Goal: Task Accomplishment & Management: Manage account settings

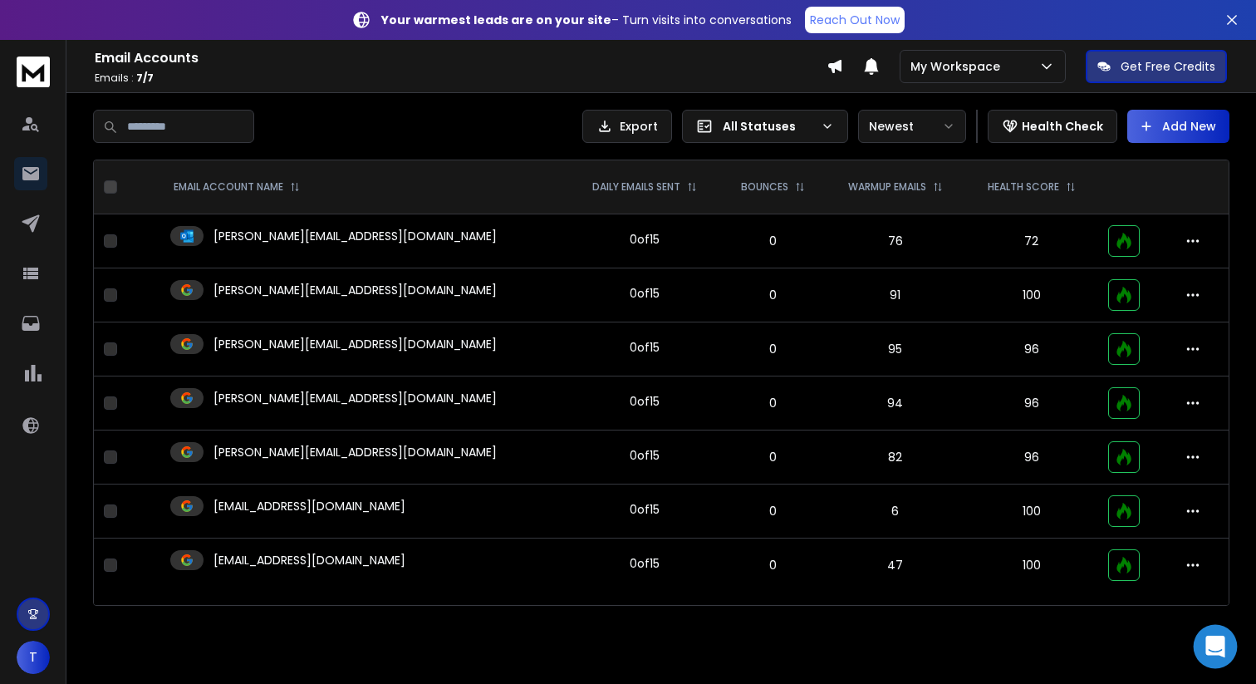
click at [1214, 649] on icon "Open Intercom Messenger" at bounding box center [1215, 646] width 22 height 22
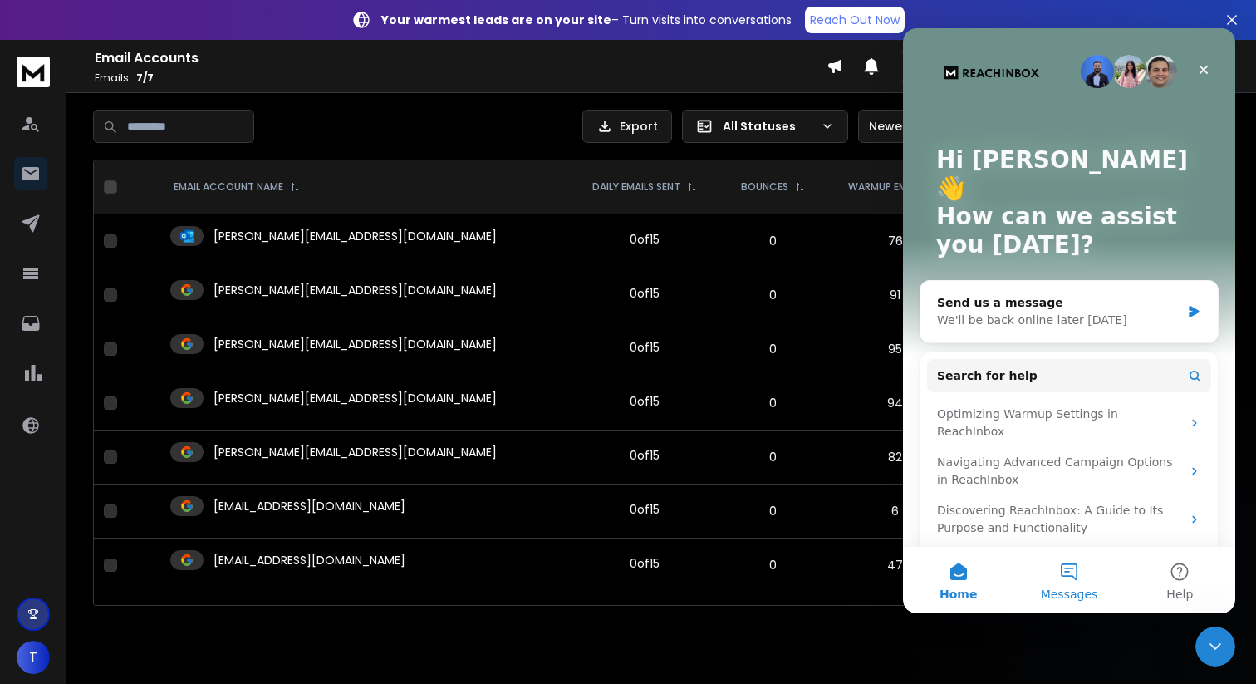
click at [1069, 571] on button "Messages" at bounding box center [1068, 579] width 110 height 66
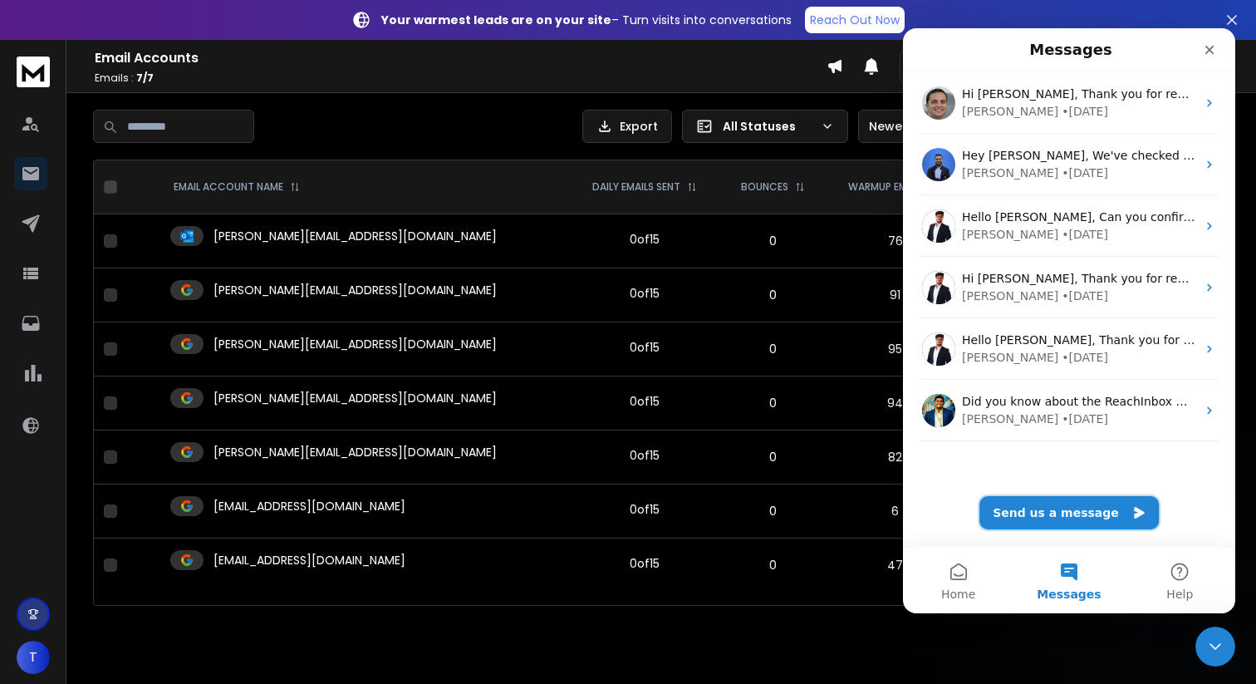
click at [1037, 512] on button "Send us a message" at bounding box center [1068, 512] width 179 height 33
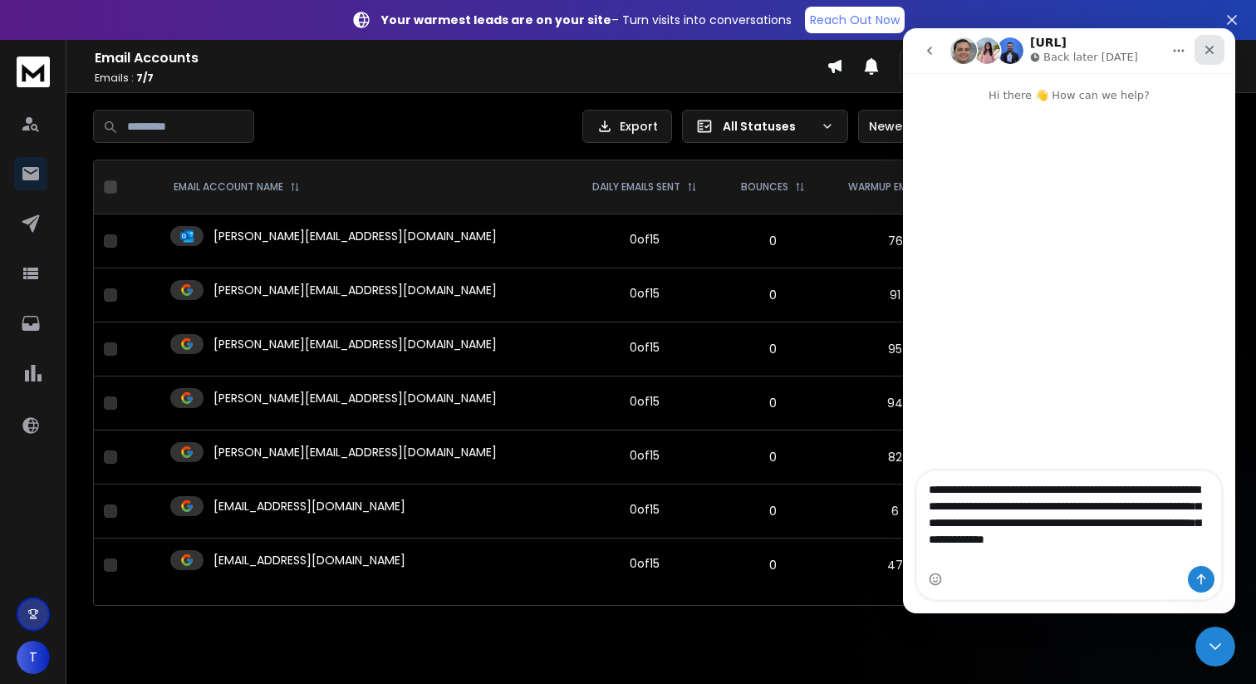
type textarea "**********"
click at [1209, 44] on icon "Close" at bounding box center [1209, 49] width 13 height 13
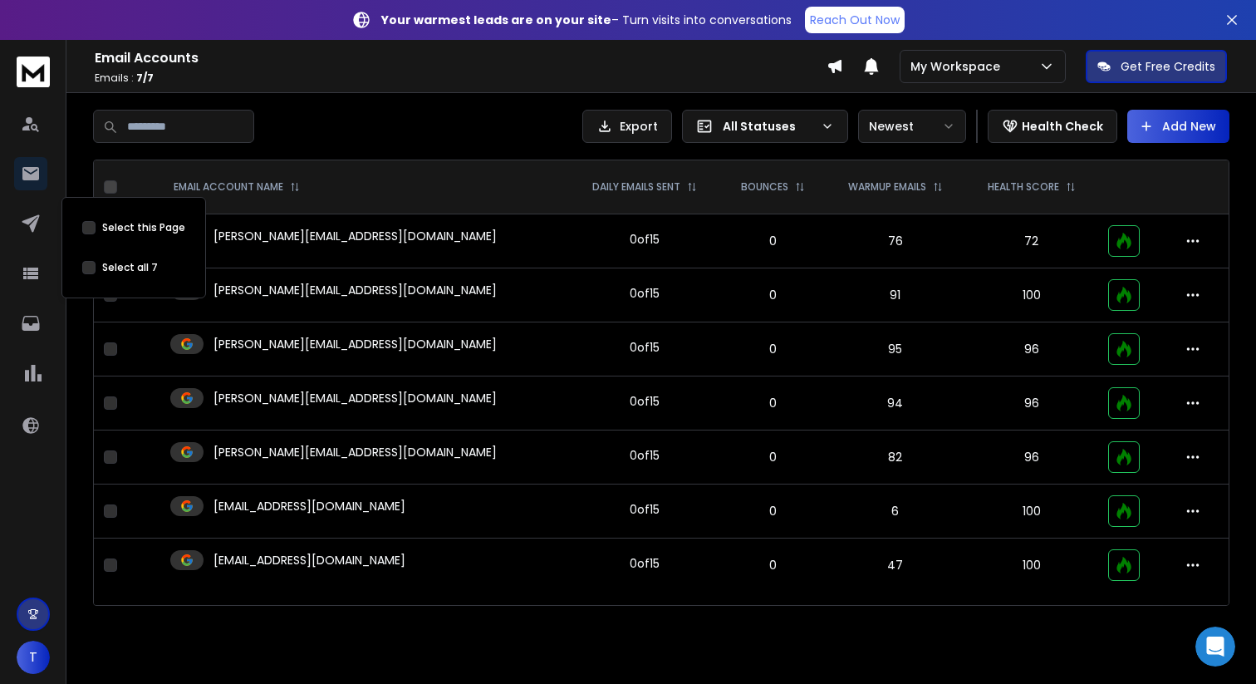
click at [109, 190] on button "Select this Page" at bounding box center [110, 186] width 13 height 13
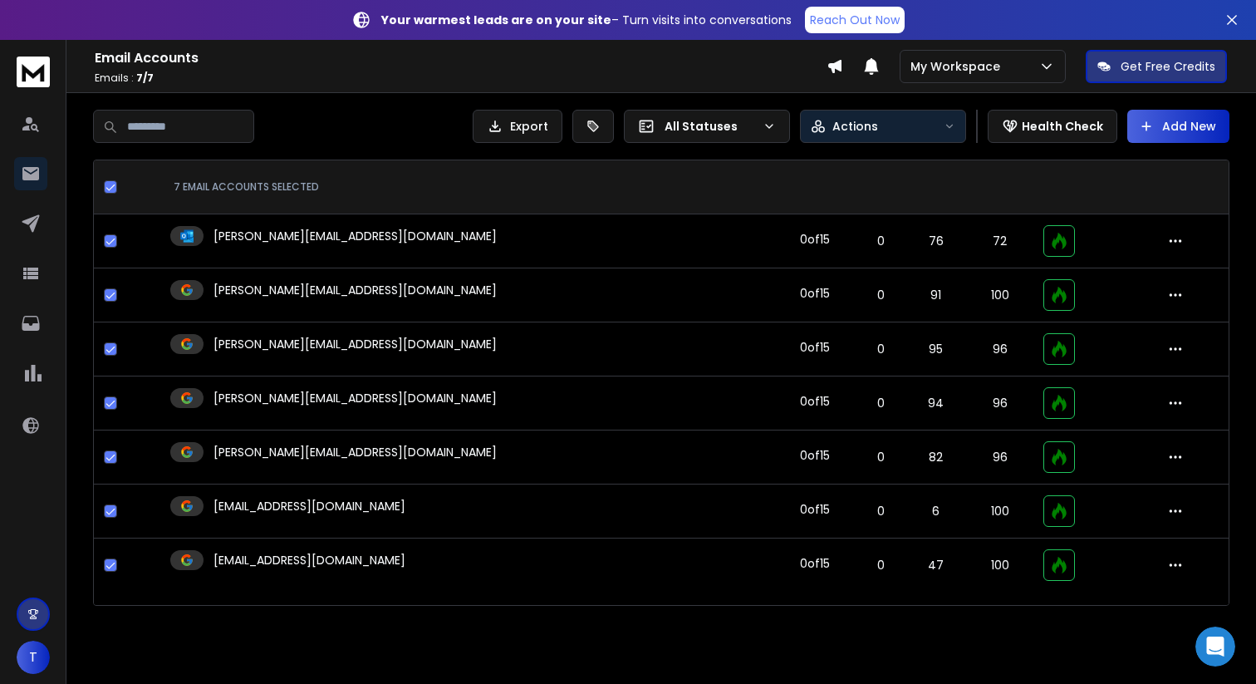
click at [948, 124] on icon "button" at bounding box center [949, 126] width 12 height 13
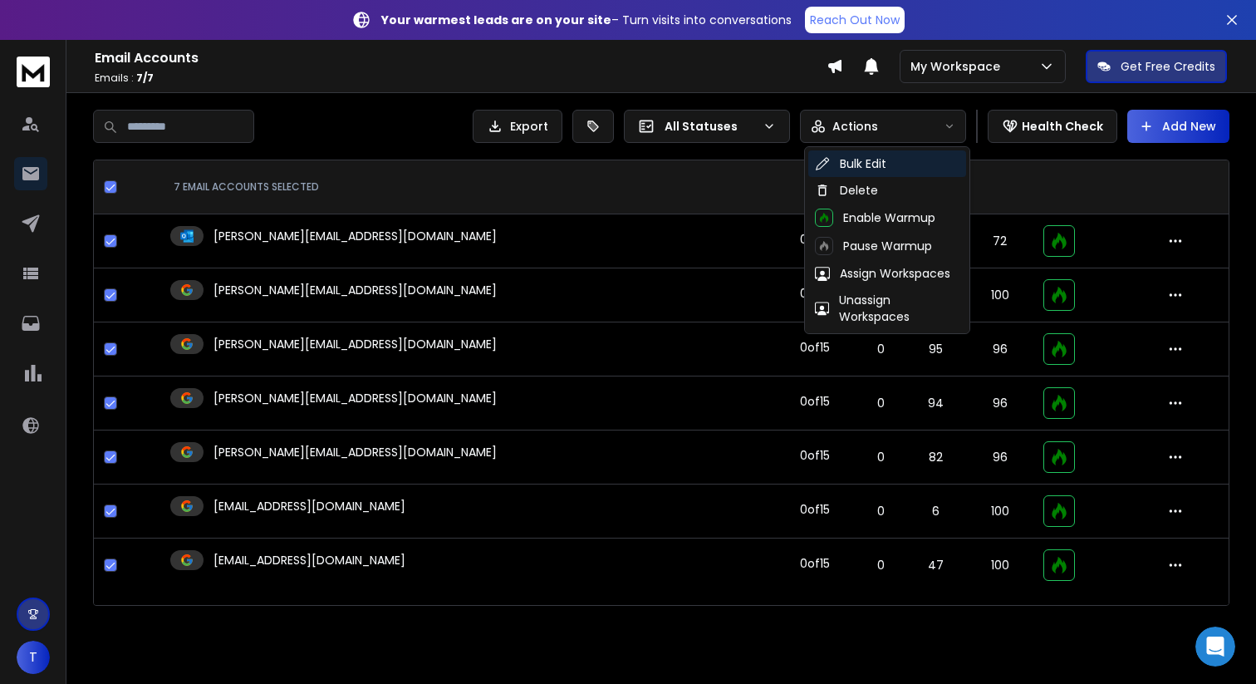
click at [860, 157] on div "Bulk Edit" at bounding box center [850, 163] width 71 height 17
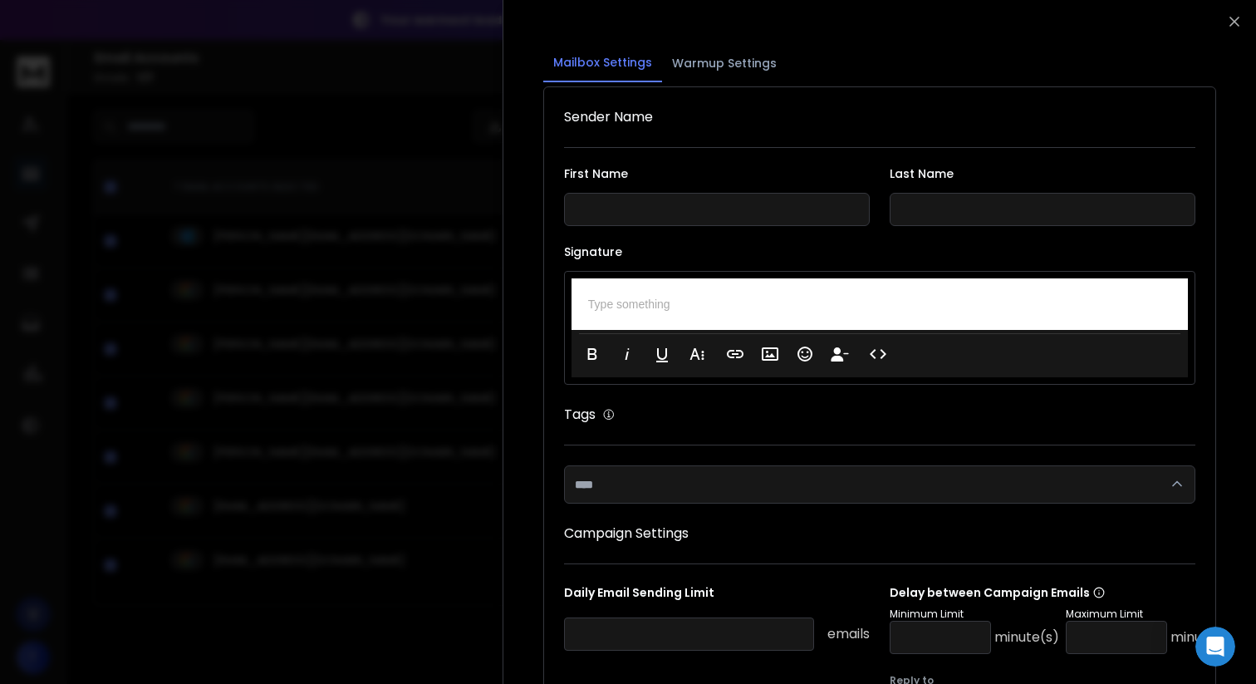
click at [735, 67] on button "Warmup Settings" at bounding box center [724, 63] width 125 height 37
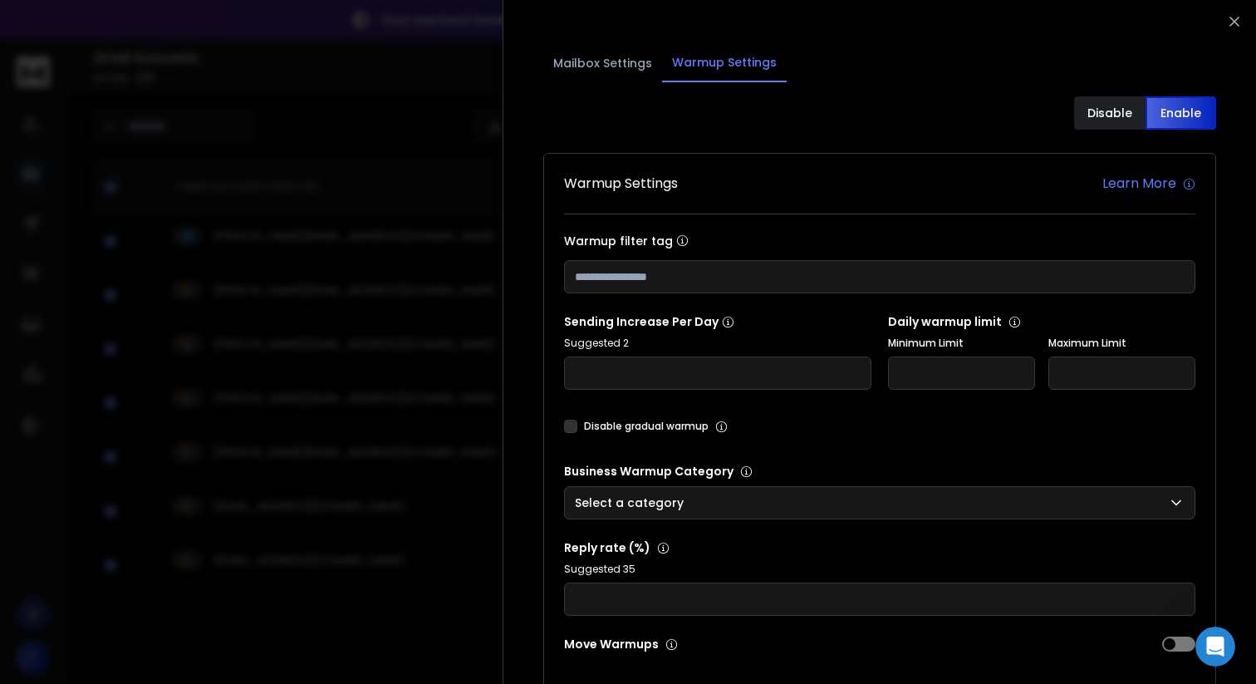
click at [637, 277] on input at bounding box center [879, 276] width 631 height 33
type input "**********"
click at [616, 375] on input "number" at bounding box center [717, 372] width 307 height 33
type input "*"
click at [922, 386] on input "number" at bounding box center [961, 372] width 147 height 33
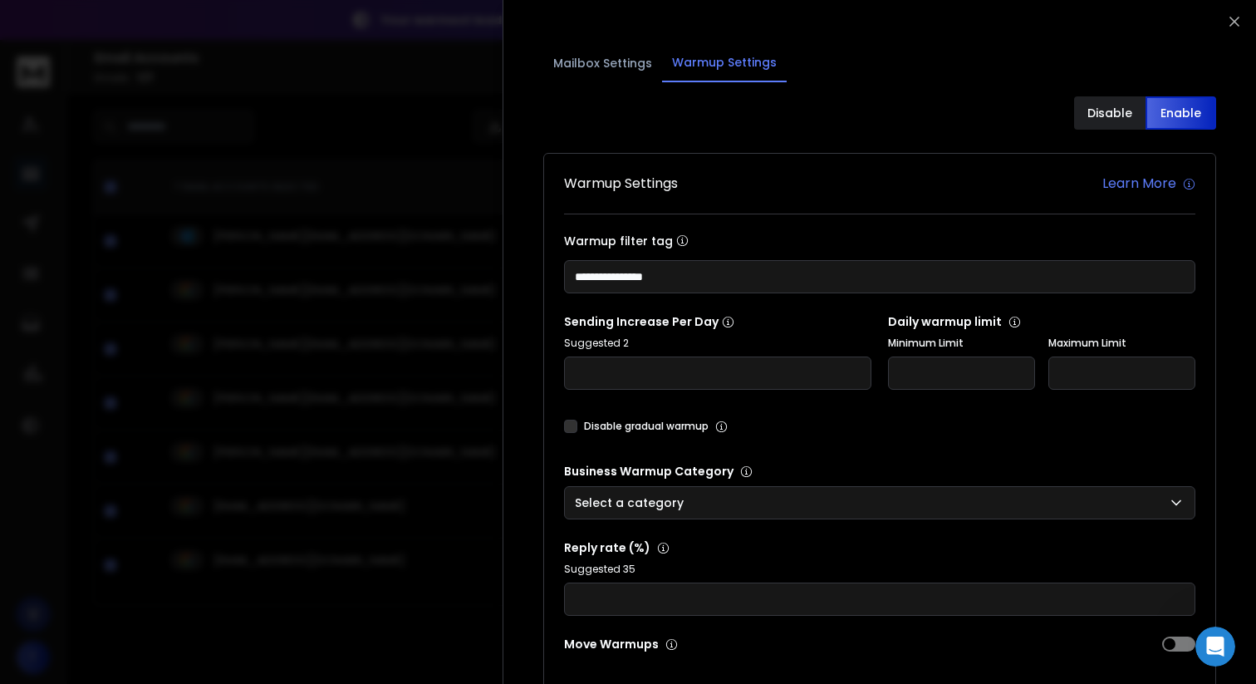
type input "*"
click at [1061, 371] on input "number" at bounding box center [1121, 372] width 147 height 33
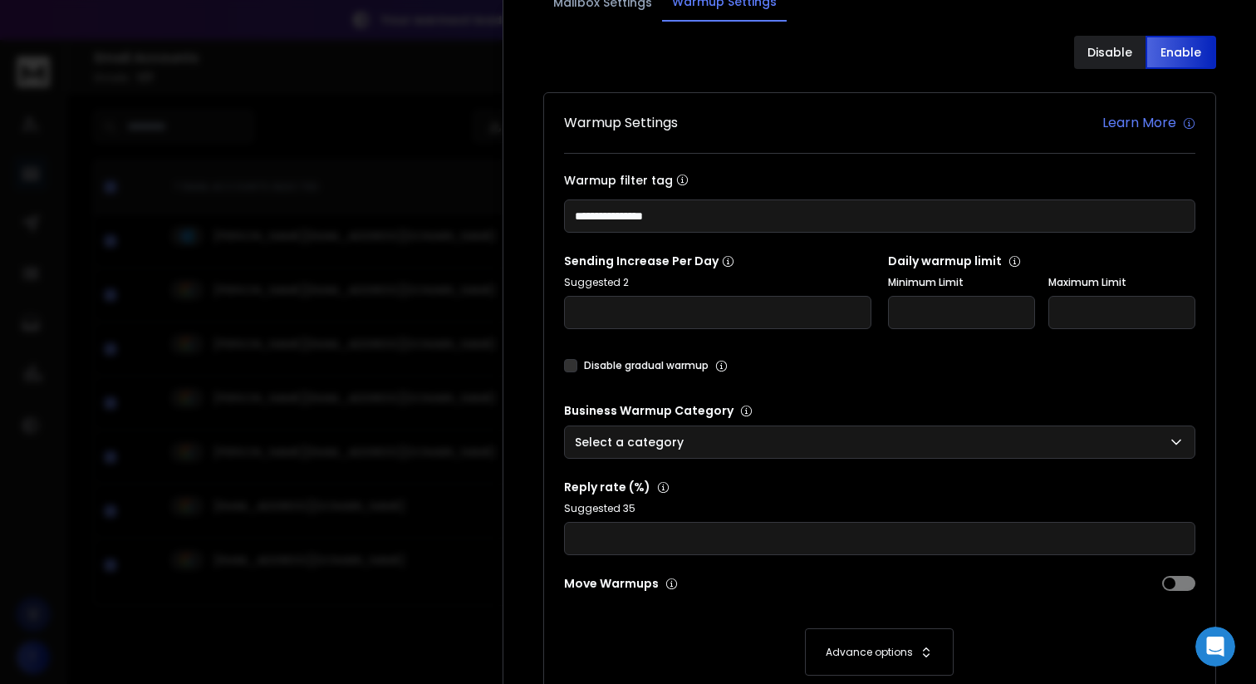
scroll to position [61, 0]
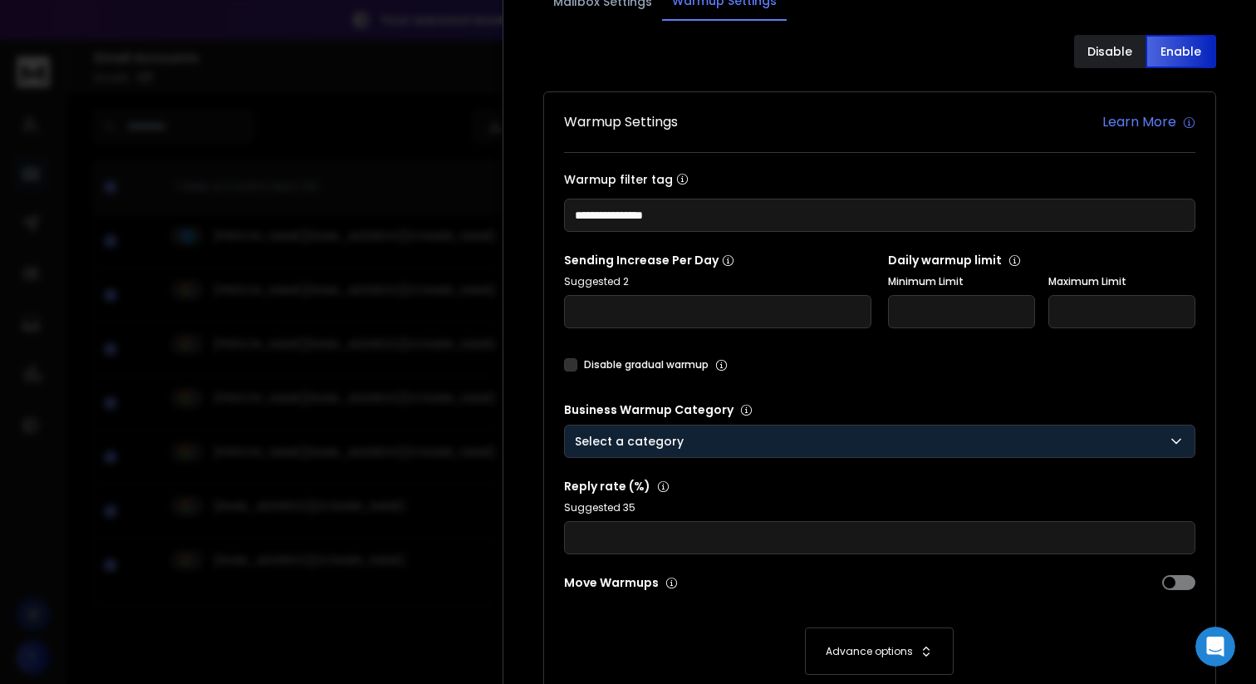
type input "**"
click at [775, 439] on div "Select a category" at bounding box center [880, 441] width 610 height 17
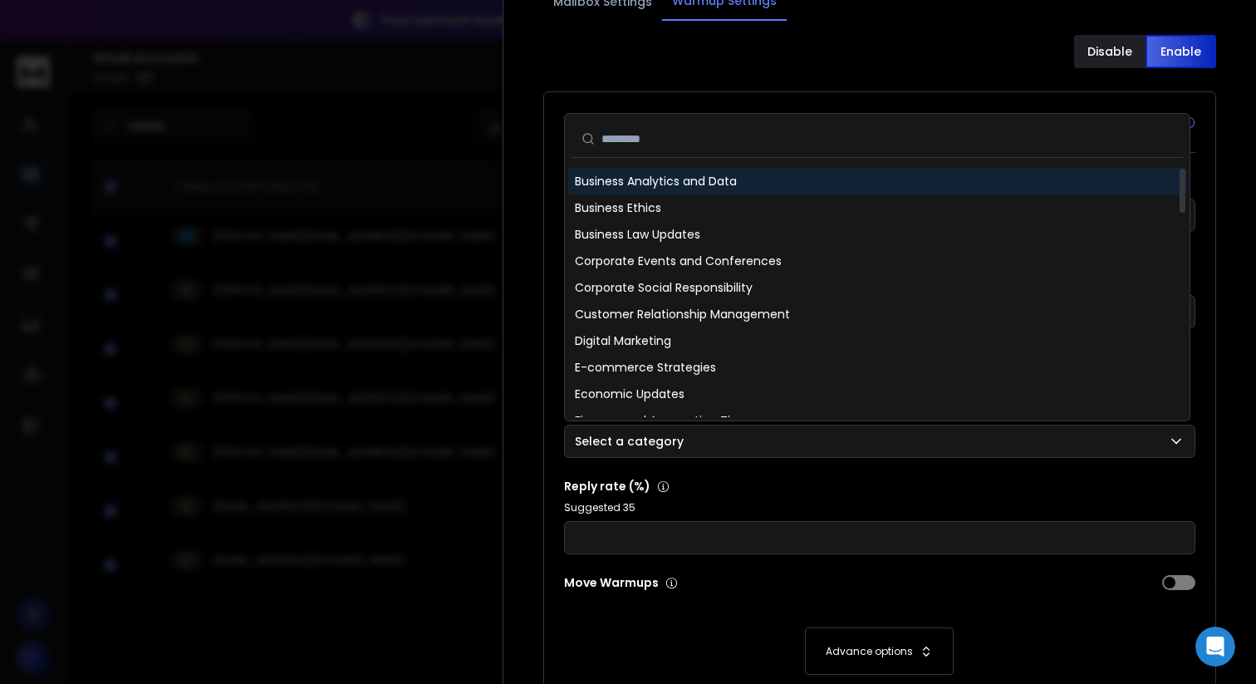
click at [662, 179] on span "Business Analytics and Data" at bounding box center [656, 181] width 162 height 17
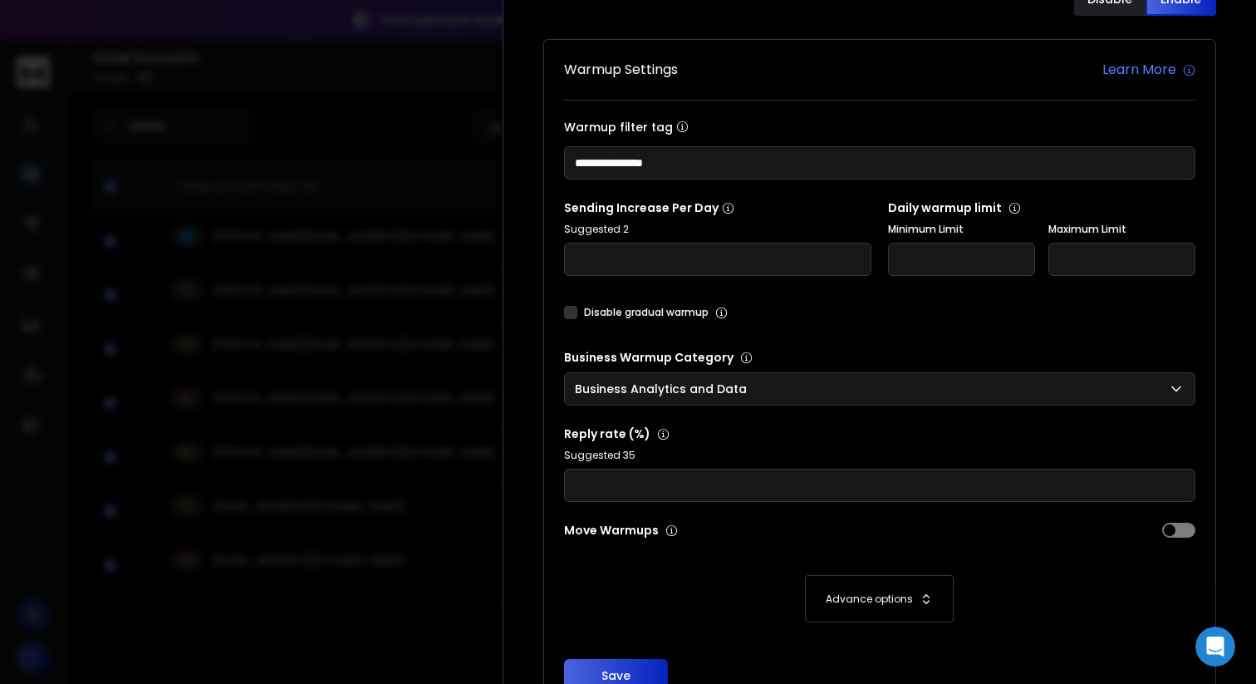
scroll to position [115, 0]
click at [894, 482] on input "number" at bounding box center [879, 483] width 631 height 33
type input "**"
click at [1189, 526] on button "button" at bounding box center [1178, 528] width 33 height 15
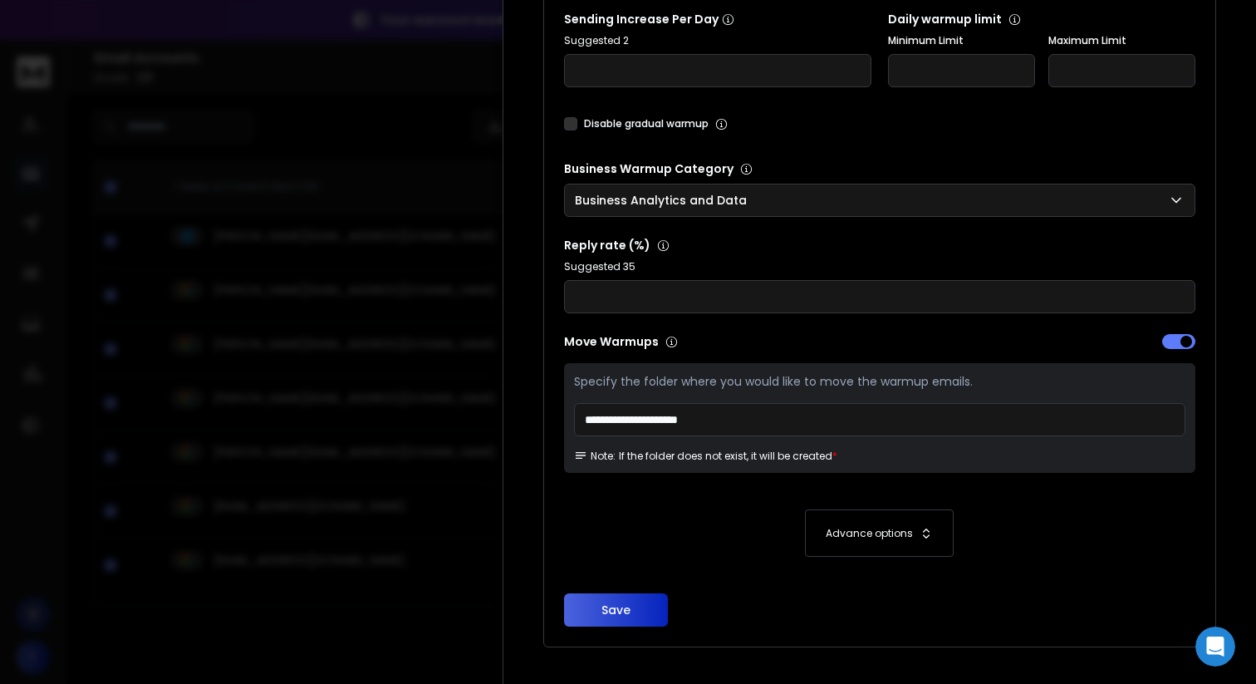
scroll to position [305, 0]
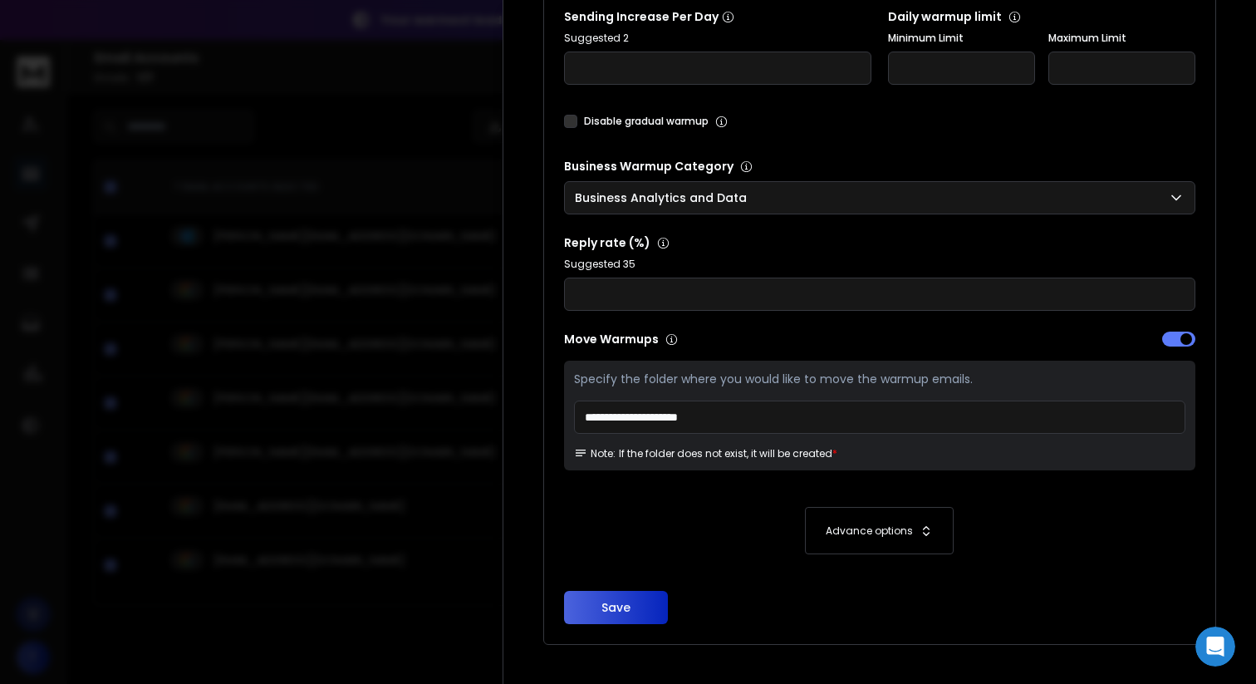
click at [871, 531] on p "Advance options" at bounding box center [869, 530] width 87 height 13
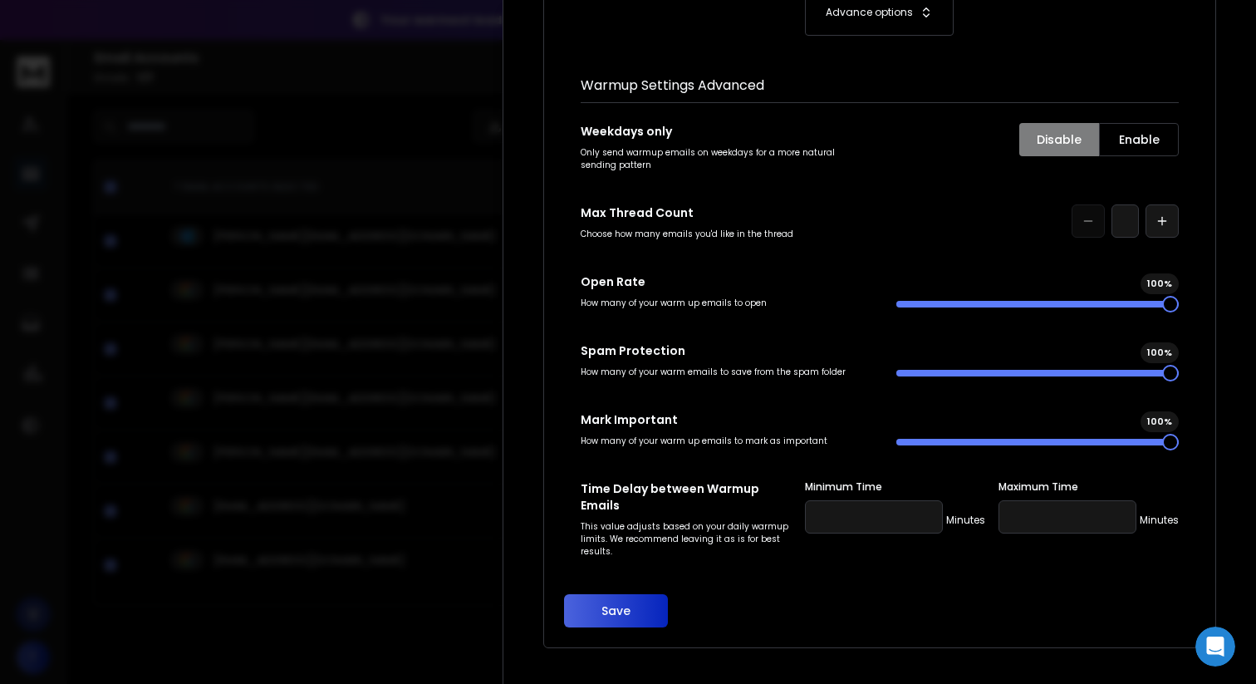
scroll to position [828, 0]
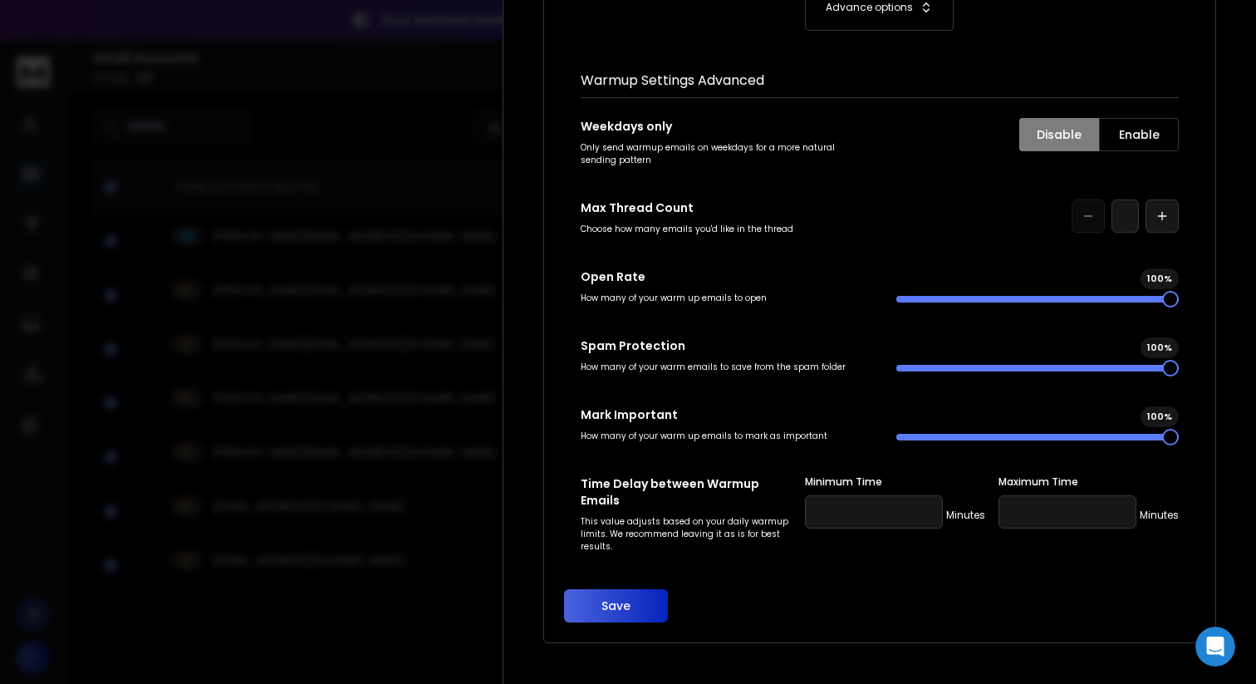
click at [615, 604] on button "Save" at bounding box center [616, 605] width 104 height 33
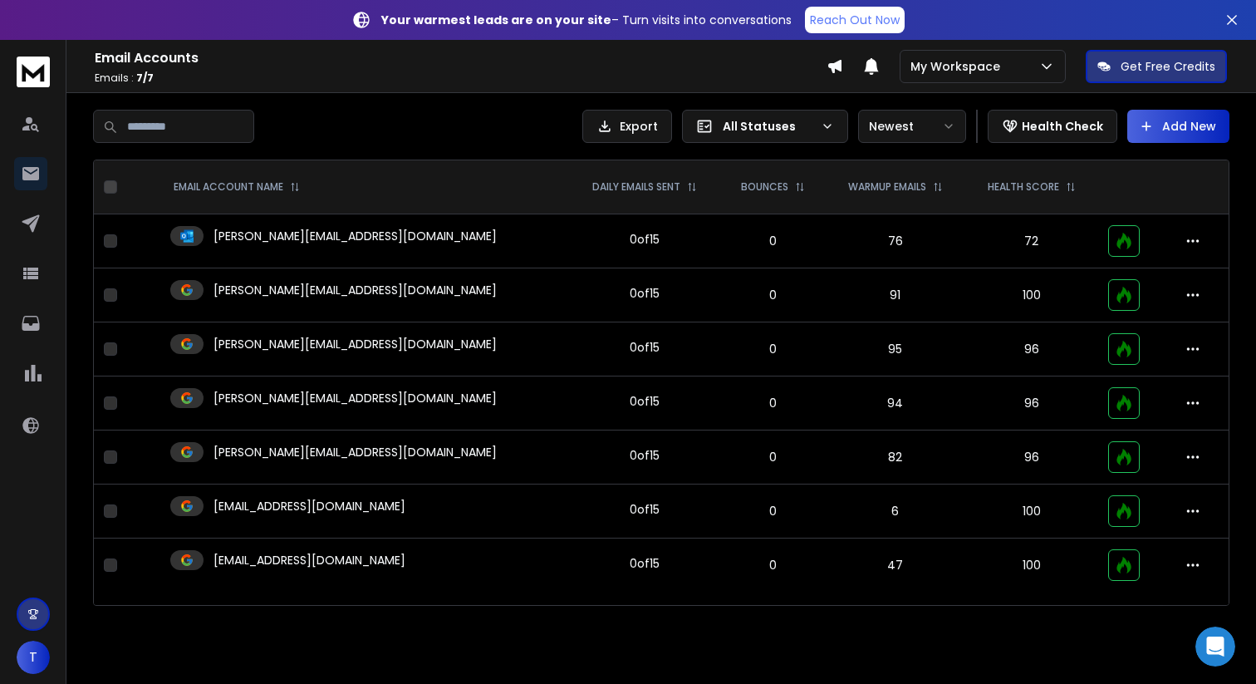
click at [1189, 238] on icon at bounding box center [1192, 240] width 15 height 15
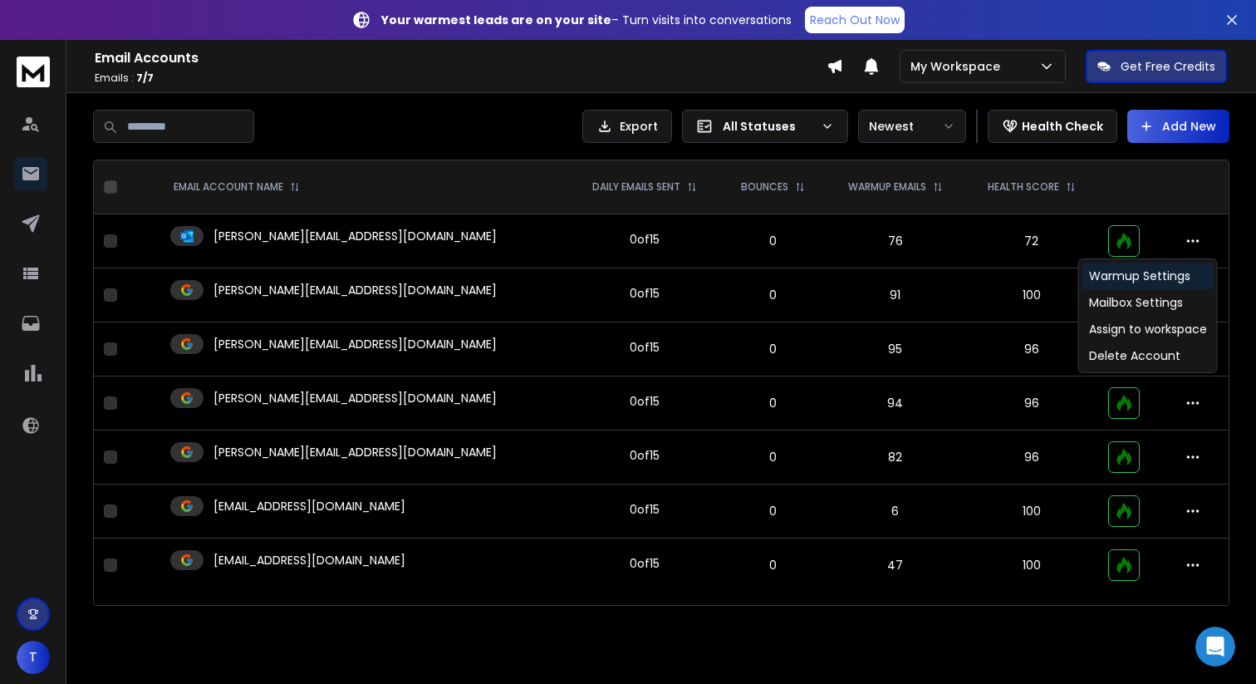
click at [1151, 272] on div "Warmup Settings" at bounding box center [1147, 275] width 131 height 27
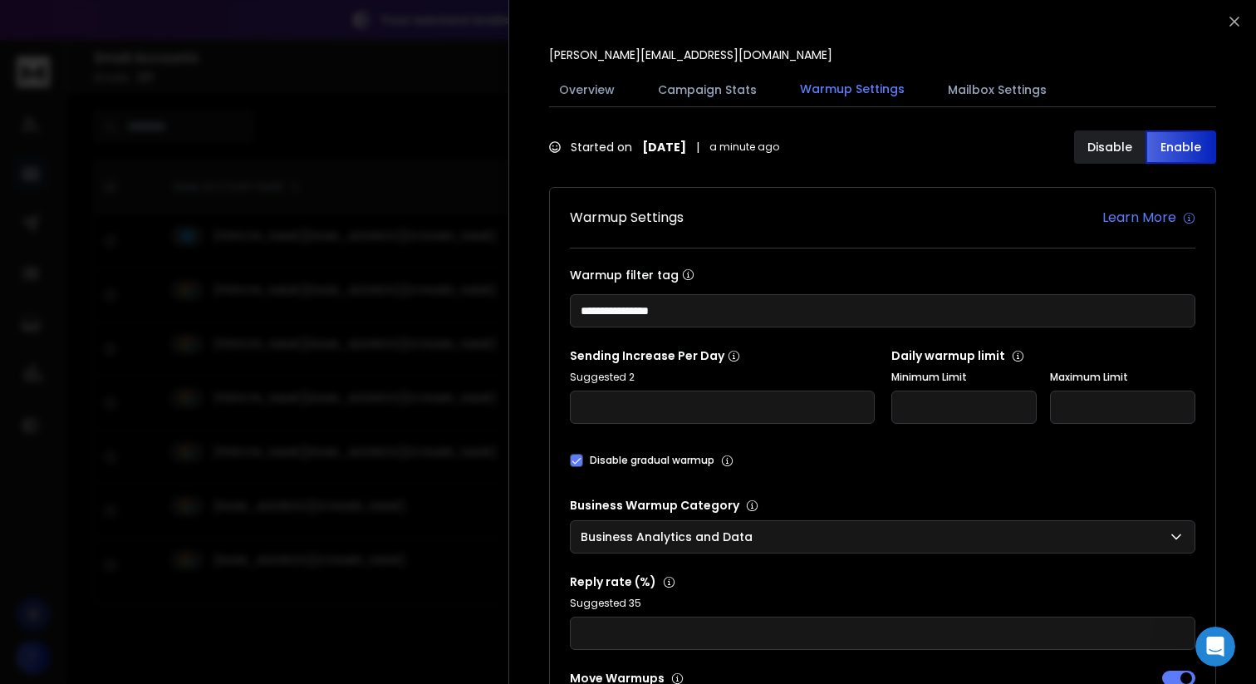
drag, startPoint x: 706, startPoint y: 309, endPoint x: 532, endPoint y: 311, distance: 173.6
click at [532, 311] on div "**********" at bounding box center [882, 515] width 707 height 990
